Goal: Task Accomplishment & Management: Manage account settings

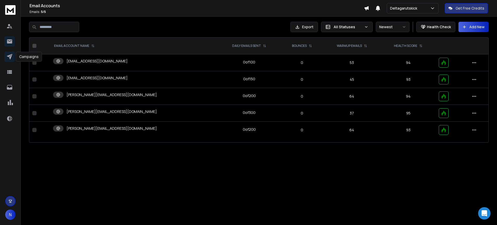
click at [9, 56] on icon at bounding box center [9, 56] width 5 height 5
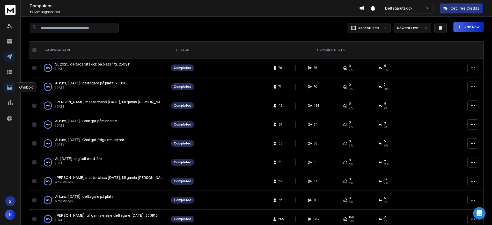
click at [11, 89] on icon at bounding box center [9, 87] width 5 height 5
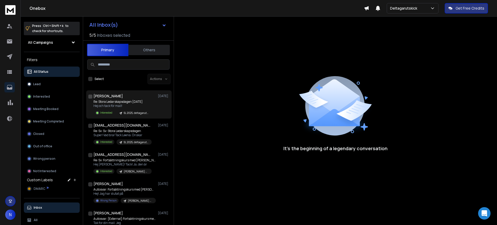
click at [126, 99] on div "Marielle Sjögren 12 Sep Re: Stora Ledarskapsdagen 6 nov Hej och tack för mail! …" at bounding box center [131, 104] width 76 height 22
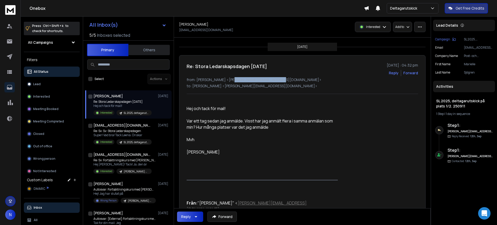
drag, startPoint x: 267, startPoint y: 79, endPoint x: 227, endPoint y: 77, distance: 40.0
click at [227, 77] on p "from: Marielle Sjögren <Marielle.Sjogren@pts.se>" at bounding box center [303, 79] width 232 height 5
copy p "Marielle.Sjogren@pts.se"
click at [189, 216] on div "Reply" at bounding box center [186, 216] width 10 height 5
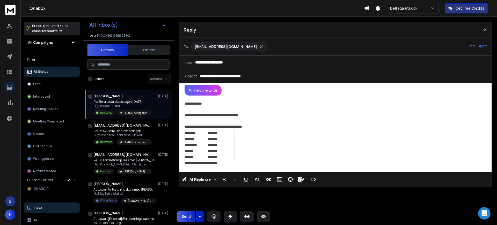
click at [189, 216] on button "Send" at bounding box center [186, 216] width 18 height 10
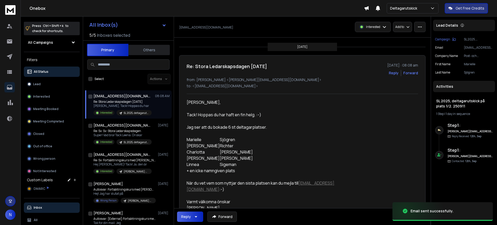
click at [132, 103] on p "Re: Stora Ledarskapsdagen 6 nov" at bounding box center [122, 102] width 58 height 4
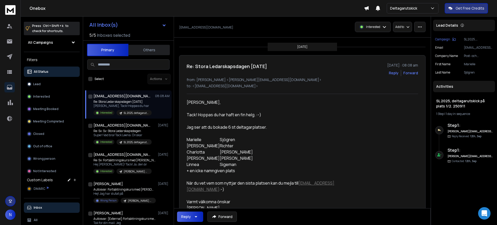
click at [421, 27] on icon "button" at bounding box center [420, 27] width 5 height 5
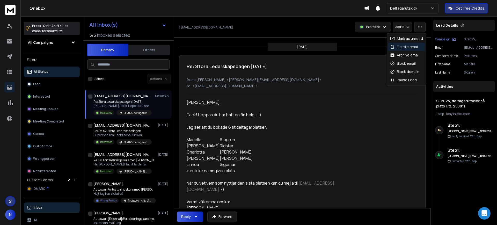
click at [413, 47] on div "Delete email" at bounding box center [404, 46] width 28 height 5
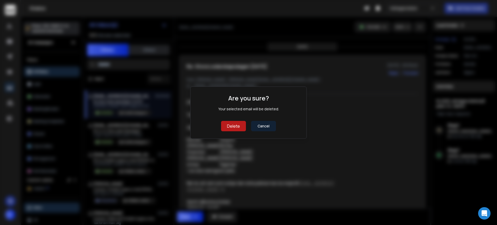
click at [235, 127] on button "Delete" at bounding box center [233, 126] width 25 height 10
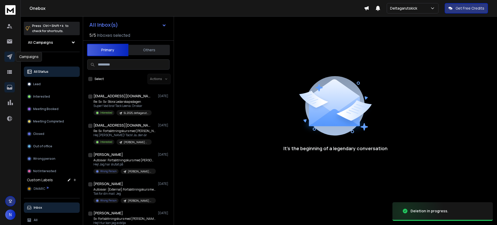
click at [10, 56] on icon at bounding box center [9, 57] width 6 height 6
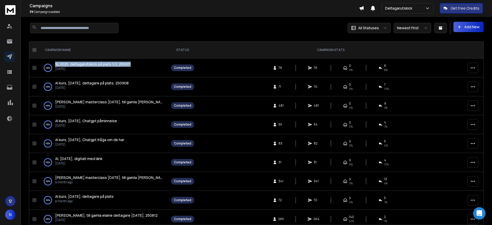
drag, startPoint x: 139, startPoint y: 65, endPoint x: 54, endPoint y: 61, distance: 84.8
click at [54, 61] on td "100 % SL 2025, deltagarutskick på plats 1/2. 250911 4 days ago" at bounding box center [104, 68] width 130 height 19
copy span "SL 2025, deltagarutskick på plats 1/2. 250911"
drag, startPoint x: 136, startPoint y: 64, endPoint x: 138, endPoint y: 62, distance: 3.5
click at [138, 62] on div "100 % SL 2025, deltagarutskick på plats 1/2. 250911 4 days ago" at bounding box center [103, 68] width 119 height 12
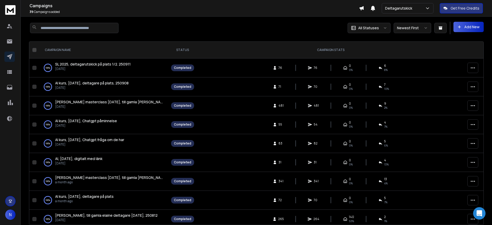
click at [471, 70] on icon "button" at bounding box center [473, 67] width 5 height 5
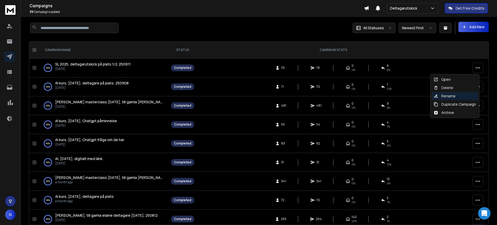
click at [448, 94] on div "Rename" at bounding box center [445, 95] width 22 height 5
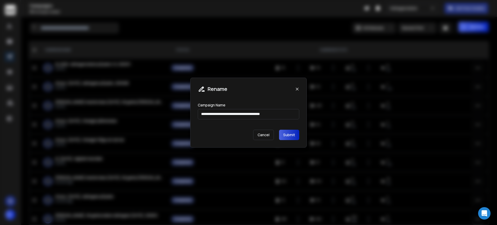
click at [261, 113] on input "**********" at bounding box center [249, 114] width 102 height 10
type input "**********"
click at [284, 135] on button "Submit" at bounding box center [289, 135] width 20 height 10
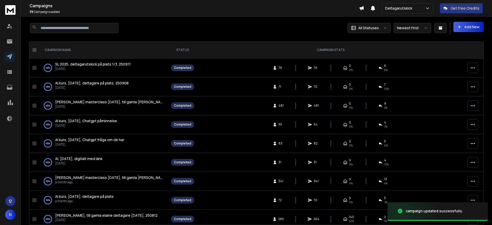
click at [132, 65] on div "100 % SL 2025, deltagarutskick på plats 1/3. 250911 4 days ago" at bounding box center [103, 68] width 119 height 12
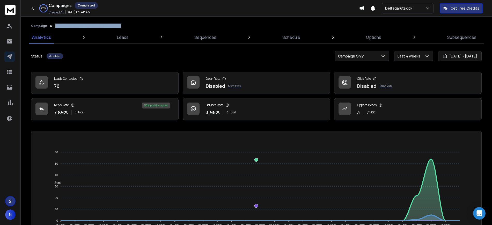
drag, startPoint x: 93, startPoint y: 27, endPoint x: 55, endPoint y: 28, distance: 37.6
click at [55, 28] on div "Campaign SL 2025, deltagarutskick på plats 1/3. 250911" at bounding box center [256, 26] width 455 height 8
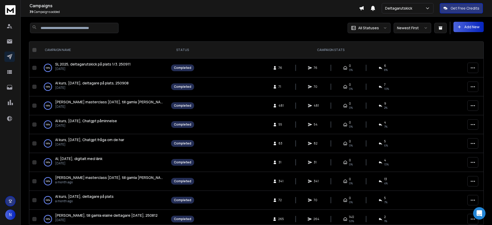
click at [471, 67] on icon "button" at bounding box center [473, 67] width 5 height 5
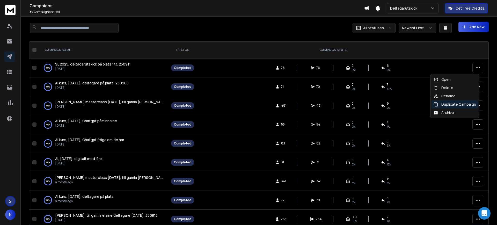
click at [450, 103] on div "Duplicate Campaign" at bounding box center [455, 104] width 42 height 5
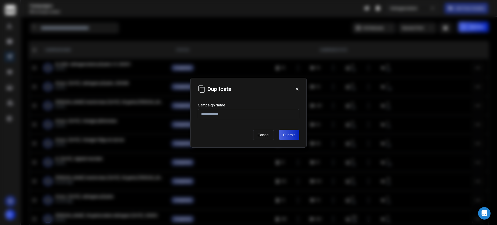
click at [254, 115] on input "text" at bounding box center [249, 114] width 102 height 10
paste input "**********"
click at [258, 112] on input "**********" at bounding box center [249, 114] width 102 height 10
type input "**********"
click at [289, 133] on button "Submit" at bounding box center [289, 135] width 20 height 10
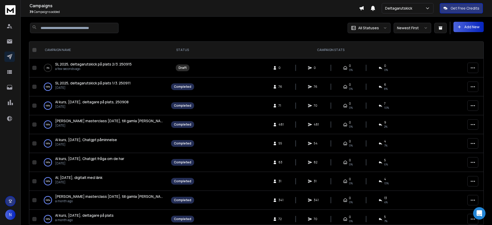
click at [107, 64] on span "SL 2025, deltagarutskick på plats 2/3. 250915" at bounding box center [93, 64] width 77 height 5
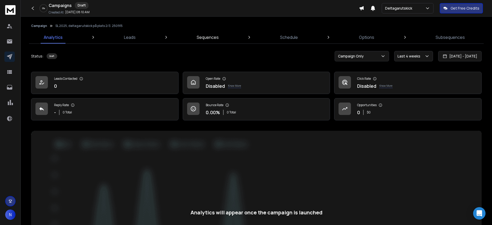
click at [207, 36] on p "Sequences" at bounding box center [208, 37] width 22 height 6
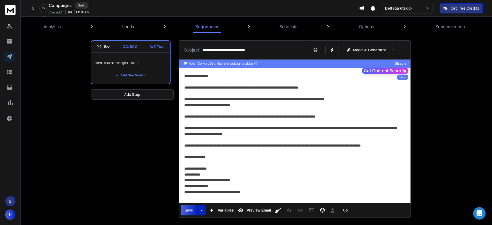
click at [130, 26] on p "Leads" at bounding box center [129, 27] width 12 height 6
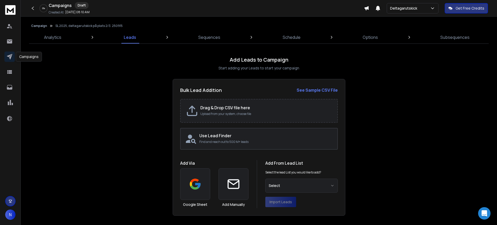
click at [9, 57] on icon at bounding box center [9, 57] width 6 height 6
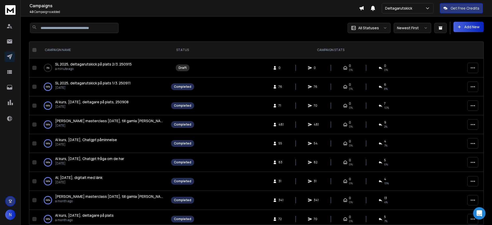
click at [107, 83] on span "SL 2025, deltagarutskick på plats 1/3. 250911" at bounding box center [93, 83] width 76 height 5
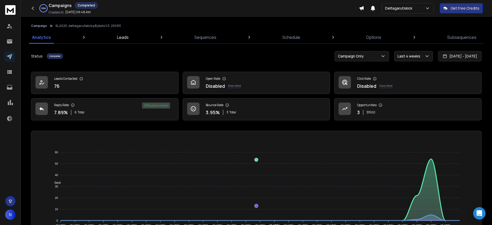
click at [125, 38] on p "Leads" at bounding box center [123, 37] width 12 height 6
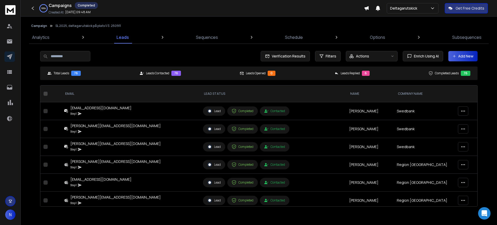
click at [65, 57] on input at bounding box center [65, 56] width 50 height 10
paste input "**********"
type input "**********"
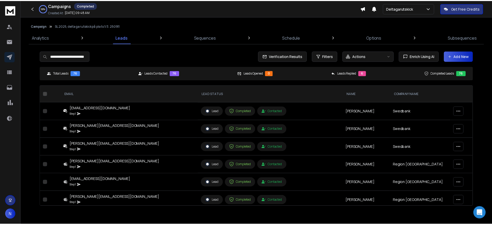
scroll to position [0, 8]
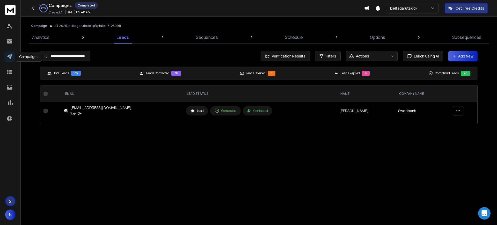
click at [10, 57] on icon at bounding box center [9, 56] width 5 height 5
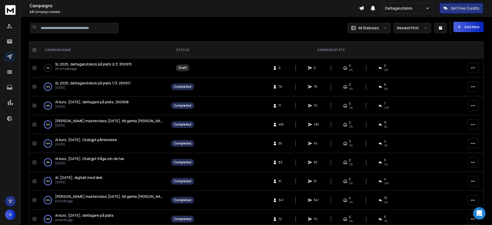
click at [113, 64] on span "SL 2025, deltagarutskick på plats 2/3. 250915" at bounding box center [93, 64] width 77 height 5
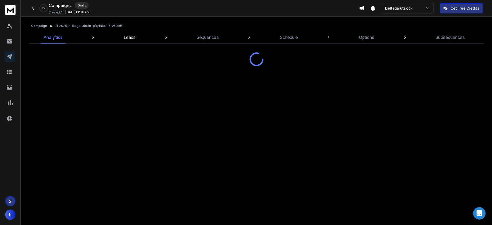
click at [121, 37] on link "Leads" at bounding box center [130, 37] width 18 height 12
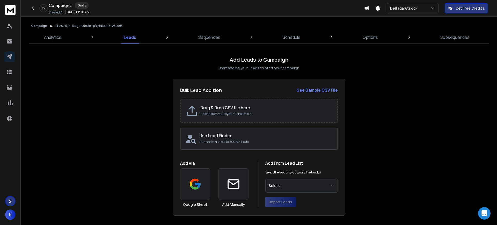
click at [247, 108] on h2 "Drag & Drop CSV file here" at bounding box center [266, 108] width 132 height 6
type input "**********"
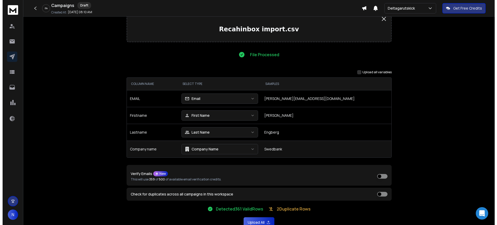
scroll to position [32, 0]
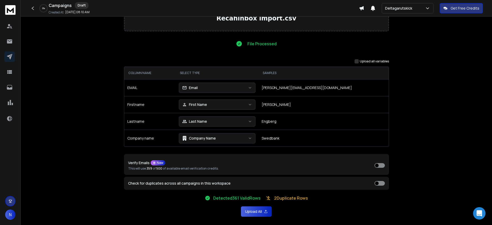
click at [262, 211] on button "Upload All" at bounding box center [256, 211] width 31 height 10
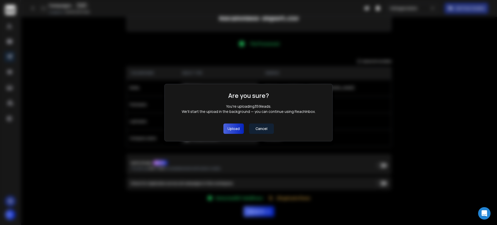
click at [234, 127] on button "Upload" at bounding box center [234, 129] width 20 height 10
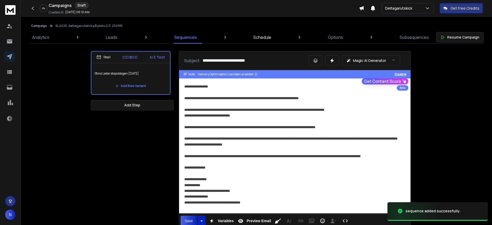
click at [264, 37] on p "Schedule" at bounding box center [263, 37] width 18 height 6
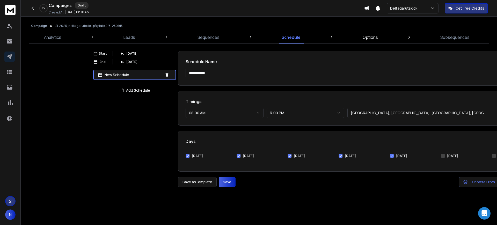
click at [377, 40] on p "Options" at bounding box center [370, 37] width 15 height 6
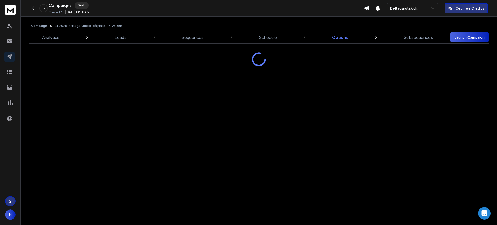
select select "*"
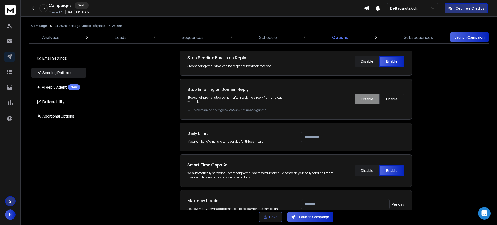
scroll to position [162, 0]
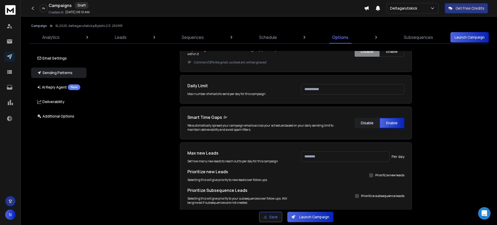
drag, startPoint x: 321, startPoint y: 155, endPoint x: 282, endPoint y: 156, distance: 38.9
click at [282, 156] on div "Max new Leads Set how many new leads to reach out to per day for this campaign …" at bounding box center [296, 156] width 217 height 13
type input "***"
click at [121, 171] on div "Email Accounts Accounts to Use Select one or more accounts to send emails from …" at bounding box center [299, 130] width 409 height 159
click at [269, 217] on button "Save" at bounding box center [270, 217] width 23 height 10
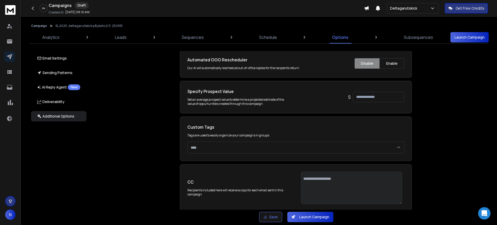
scroll to position [926, 0]
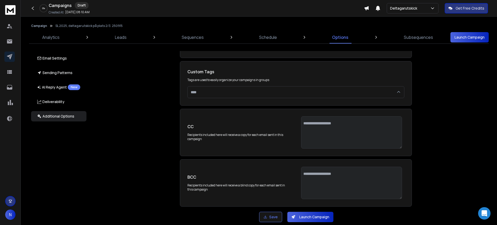
click at [304, 214] on button "Launch Campaign" at bounding box center [310, 217] width 46 height 10
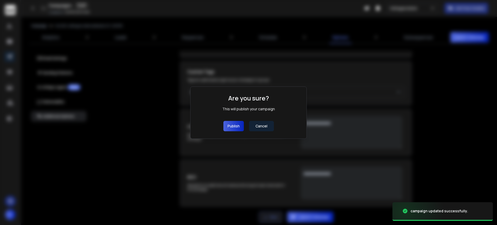
click at [238, 125] on button "Publish" at bounding box center [234, 126] width 20 height 10
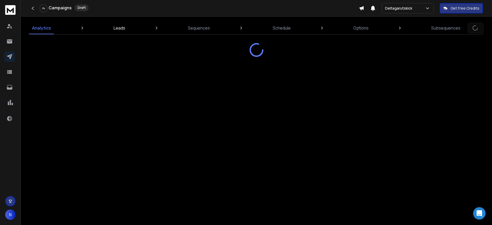
click at [121, 25] on p "Leads" at bounding box center [120, 28] width 12 height 6
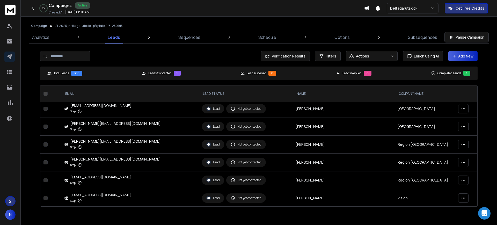
scroll to position [2580, 0]
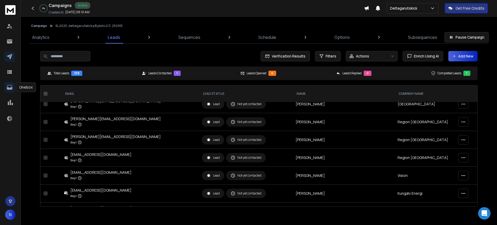
click at [11, 89] on icon at bounding box center [9, 87] width 5 height 5
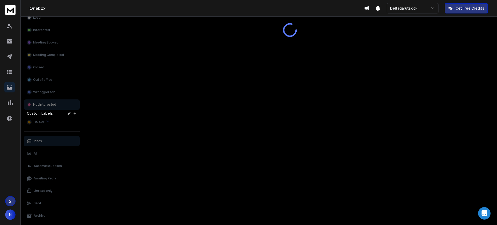
scroll to position [71, 0]
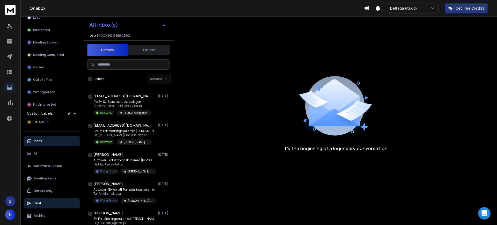
click at [41, 198] on button "Sent" at bounding box center [52, 203] width 56 height 10
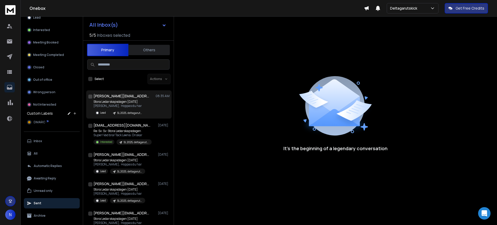
click at [107, 98] on h1 "lina.petersson.oberg@handelsbanken.se" at bounding box center [121, 95] width 57 height 5
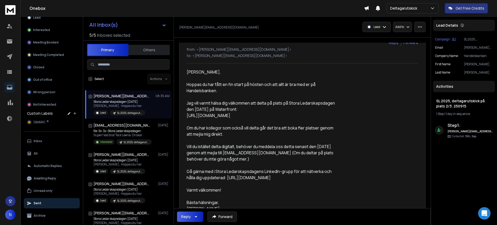
scroll to position [0, 0]
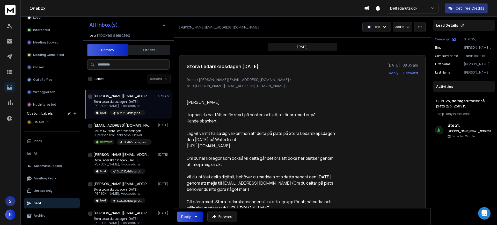
click at [98, 94] on h1 "lina.petersson.oberg@handelsbanken.se" at bounding box center [121, 95] width 57 height 5
click at [145, 42] on div "All Inbox(s) 5 / 5 Inboxes selected Primary Others Select Actions lina.petersso…" at bounding box center [128, 129] width 91 height 225
click at [148, 45] on button "Others" at bounding box center [148, 49] width 41 height 11
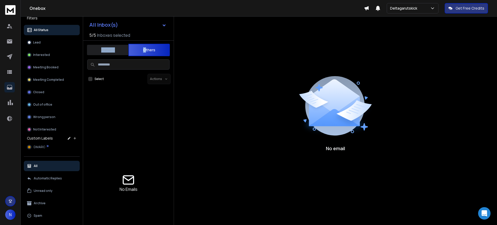
click at [111, 50] on button "Primary" at bounding box center [107, 49] width 41 height 11
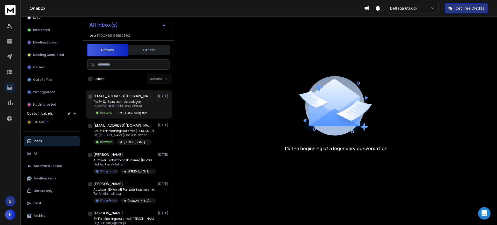
click at [108, 101] on p "Re: Sv: Sv: Stora Ledarskapsdagen" at bounding box center [122, 102] width 58 height 4
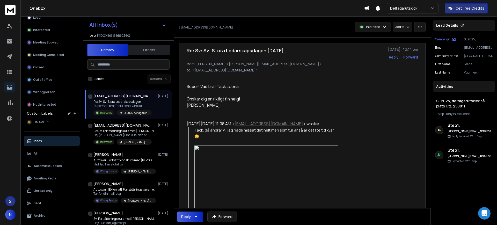
scroll to position [0, 0]
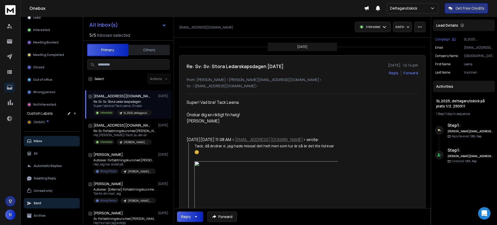
click at [49, 199] on button "Sent" at bounding box center [52, 203] width 56 height 10
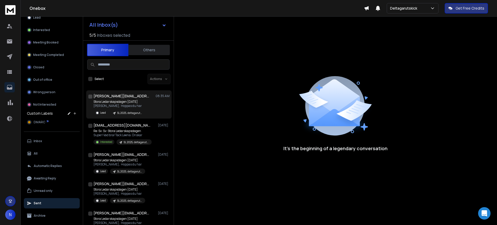
click at [111, 96] on h1 "lina.petersson.oberg@handelsbanken.se" at bounding box center [121, 95] width 57 height 5
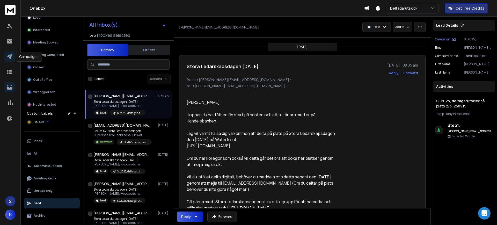
click at [9, 54] on icon at bounding box center [9, 57] width 6 height 6
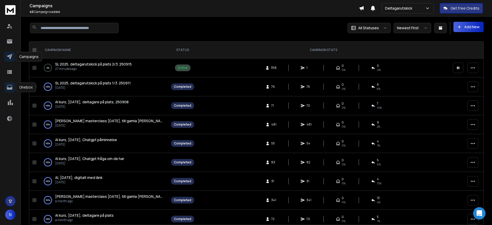
click at [7, 88] on icon at bounding box center [9, 87] width 5 height 5
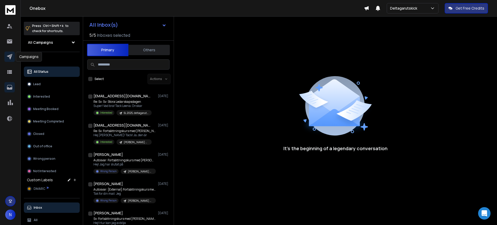
click at [8, 54] on icon at bounding box center [9, 57] width 6 height 6
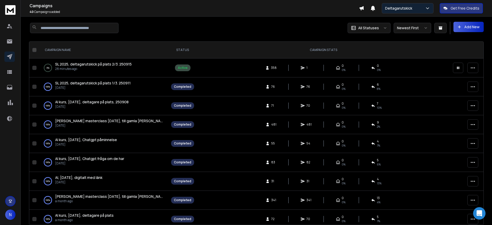
click at [407, 9] on p "Deltagarutskick" at bounding box center [399, 8] width 29 height 5
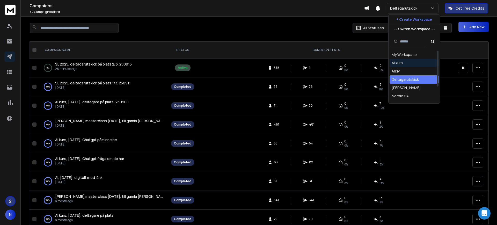
click at [403, 62] on div "AI kurs" at bounding box center [397, 62] width 11 height 5
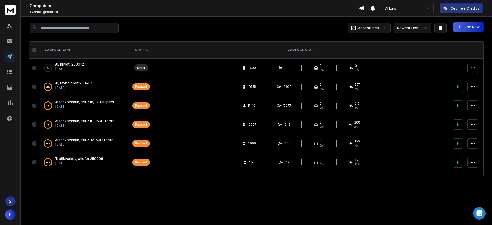
click at [74, 63] on span "Ai, privat, 250912" at bounding box center [69, 64] width 29 height 5
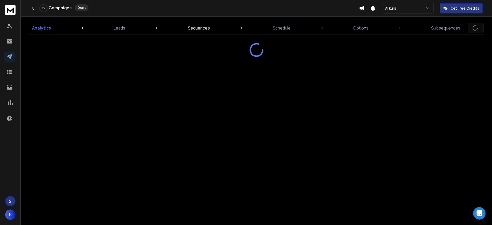
click at [198, 29] on p "Sequences" at bounding box center [199, 28] width 22 height 6
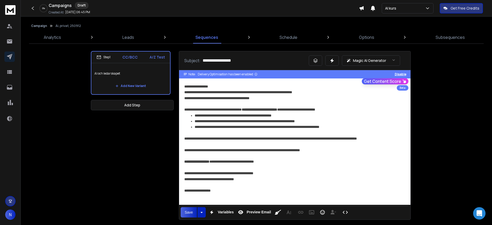
click at [254, 163] on span "**********" at bounding box center [232, 162] width 45 height 4
drag, startPoint x: 295, startPoint y: 163, endPoint x: 220, endPoint y: 162, distance: 75.4
click at [220, 162] on div "**********" at bounding box center [294, 162] width 221 height 6
click at [198, 161] on strong "**********" at bounding box center [196, 162] width 25 height 4
click at [200, 162] on strong "**********" at bounding box center [196, 162] width 25 height 4
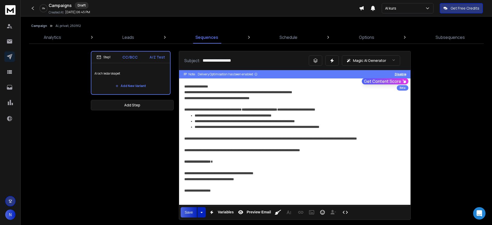
click at [213, 162] on span "*" at bounding box center [212, 162] width 2 height 4
click at [221, 162] on div "**********" at bounding box center [294, 162] width 221 height 6
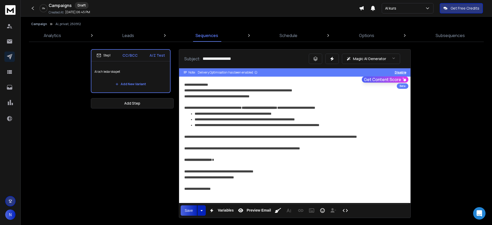
scroll to position [2, 0]
click at [290, 35] on p "Schedule" at bounding box center [289, 35] width 18 height 6
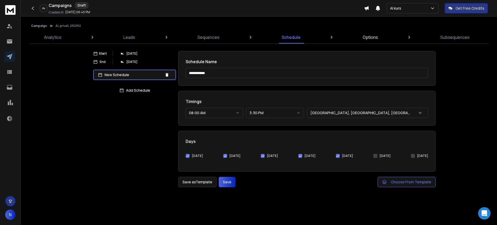
click at [372, 37] on p "Options" at bounding box center [370, 37] width 15 height 6
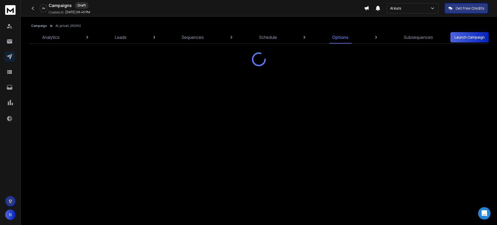
select select "*"
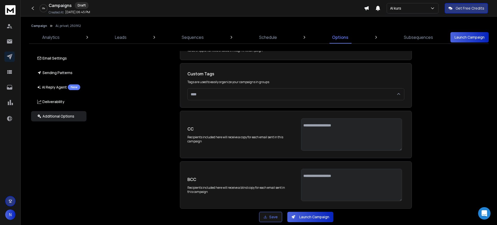
scroll to position [1043, 0]
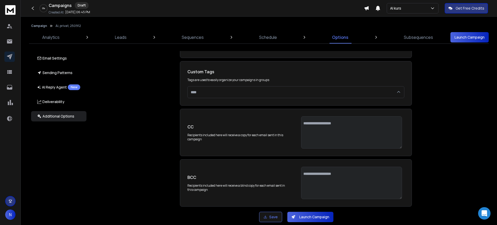
click at [308, 214] on button "Launch Campaign" at bounding box center [310, 217] width 46 height 10
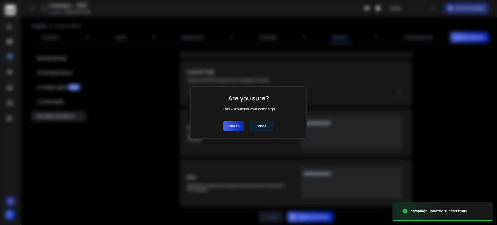
click at [235, 130] on button "Publish" at bounding box center [234, 126] width 20 height 10
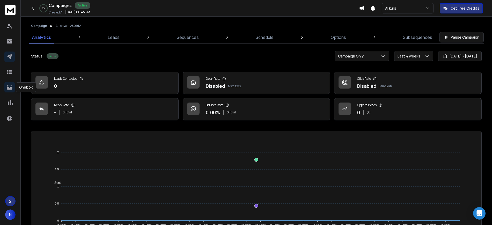
click at [10, 87] on icon at bounding box center [9, 87] width 6 height 6
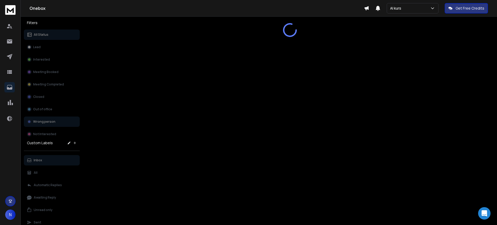
scroll to position [61, 0]
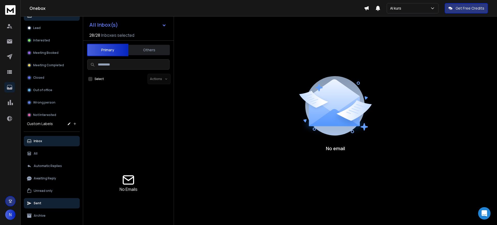
click at [37, 201] on p "Sent" at bounding box center [38, 203] width 8 height 4
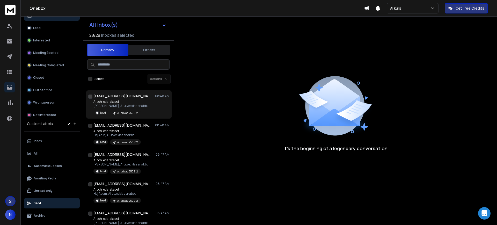
click at [114, 101] on p "AI och ledarskapet" at bounding box center [120, 102] width 54 height 4
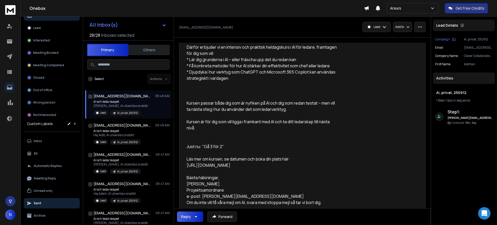
scroll to position [97, 0]
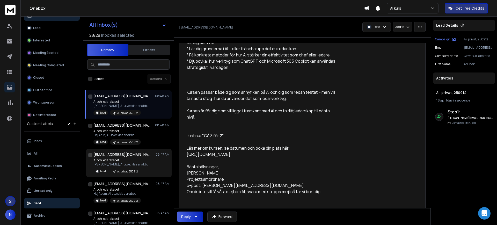
click at [108, 159] on p "AI och ledarskapet" at bounding box center [120, 160] width 54 height 4
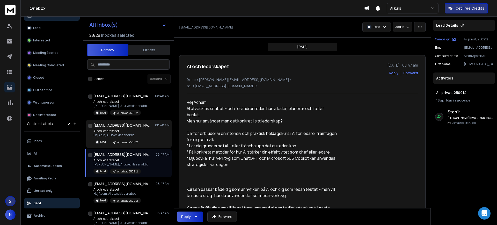
click at [120, 135] on p "Hej Adib, AI utvecklas snabbt" at bounding box center [116, 135] width 47 height 4
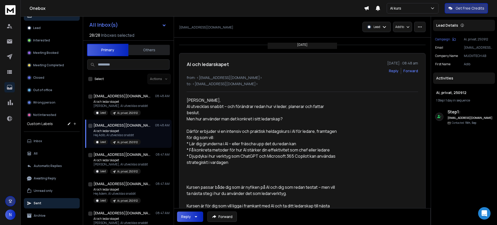
scroll to position [0, 0]
